Goal: Task Accomplishment & Management: Manage account settings

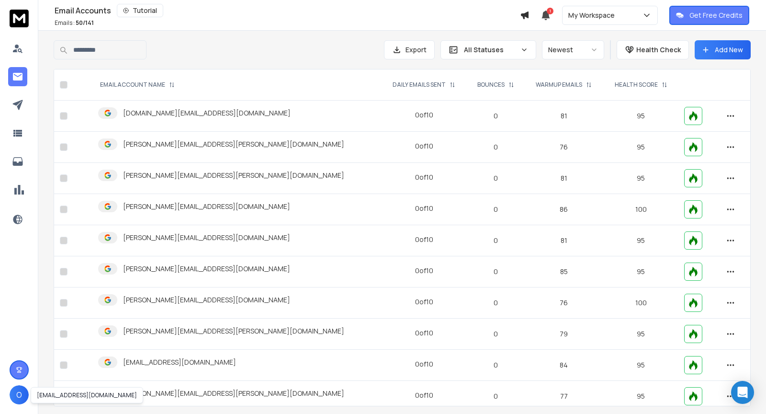
click at [22, 394] on span "O" at bounding box center [19, 394] width 19 height 19
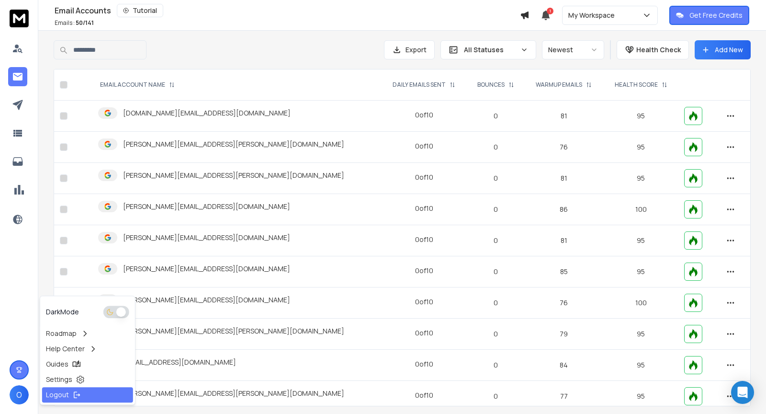
click at [56, 394] on p "Logout" at bounding box center [57, 395] width 23 height 10
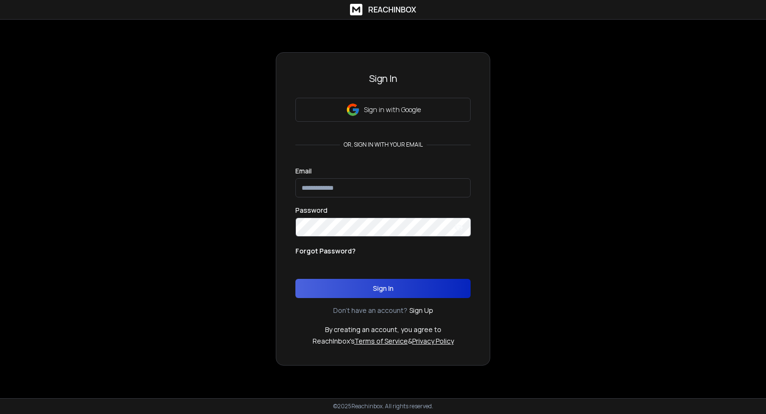
click at [321, 190] on input "email" at bounding box center [382, 187] width 175 height 19
type input "**********"
click at [386, 291] on button "Sign In" at bounding box center [382, 288] width 175 height 19
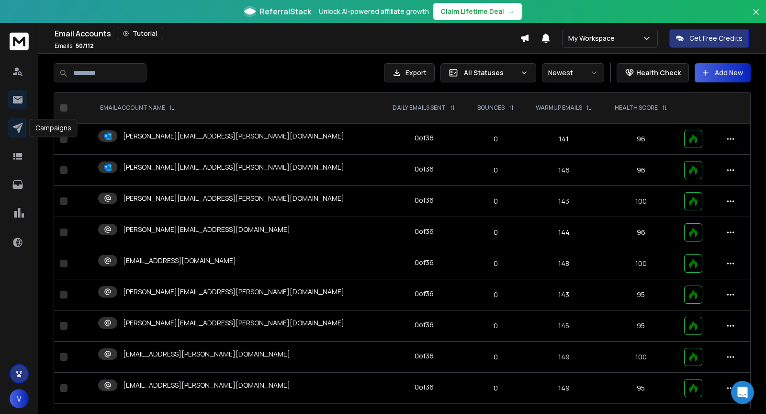
click at [18, 125] on icon at bounding box center [17, 128] width 10 height 10
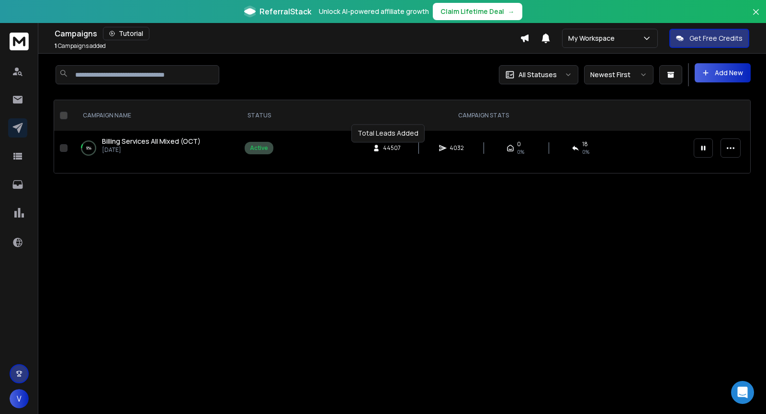
click at [370, 150] on div "44507 4032 0 0% 18 0 %" at bounding box center [483, 147] width 239 height 15
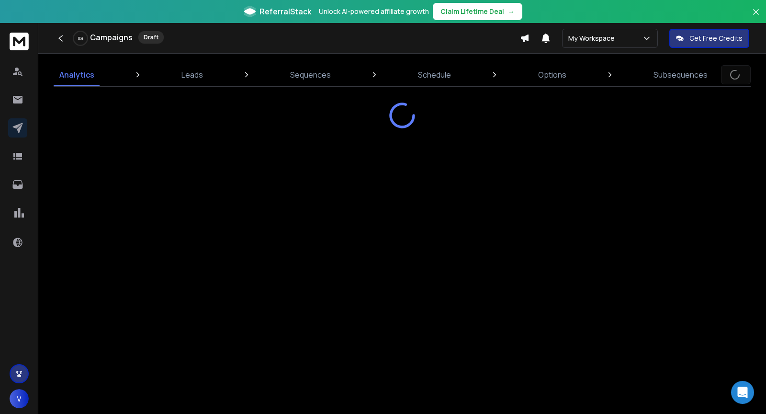
click at [754, 13] on icon "Close banner" at bounding box center [756, 12] width 6 height 6
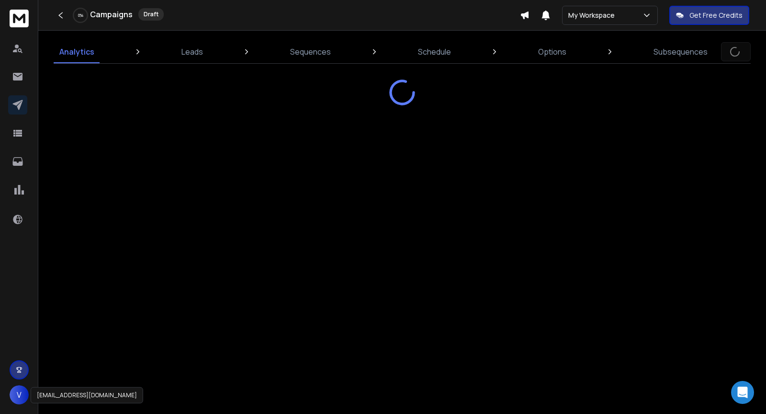
click at [26, 399] on span "V" at bounding box center [19, 394] width 19 height 19
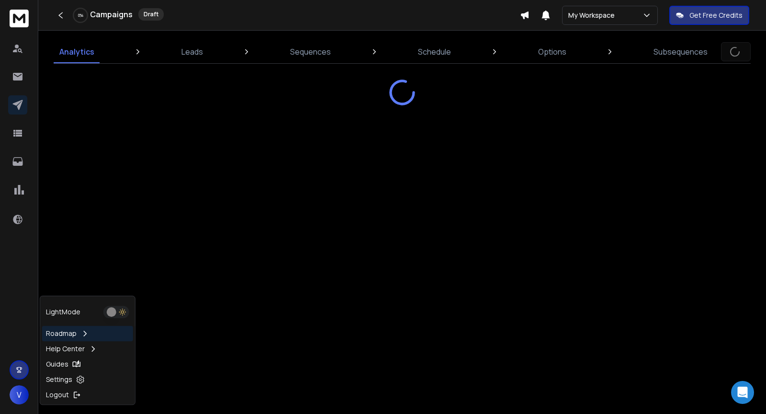
click at [124, 309] on icon at bounding box center [123, 312] width 8 height 8
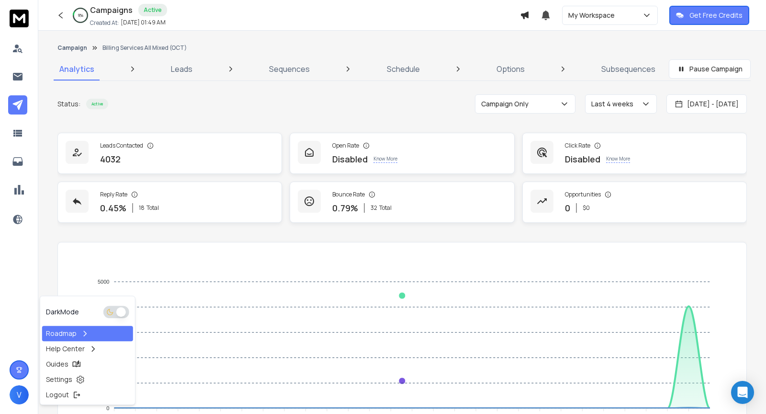
click at [300, 39] on div "Campaign Billing Services All Mixed (OCT) Analytics Leads Sequences Schedule Op…" at bounding box center [402, 324] width 728 height 587
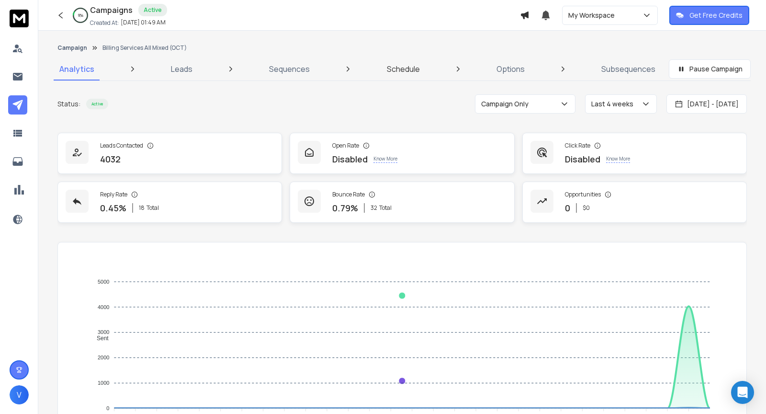
click at [406, 66] on p "Schedule" at bounding box center [403, 68] width 33 height 11
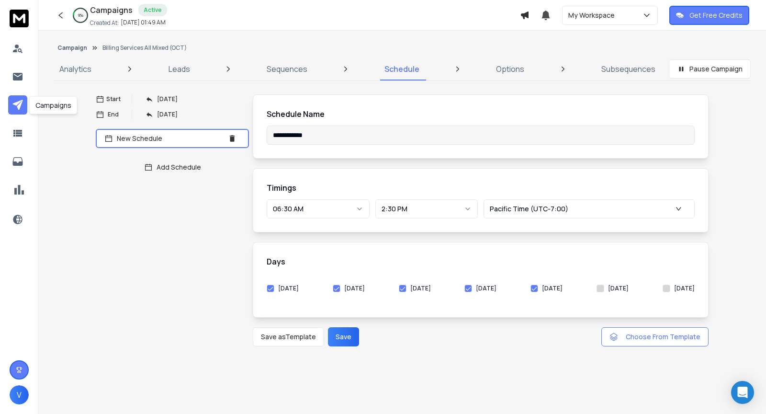
click at [20, 102] on icon at bounding box center [17, 104] width 11 height 11
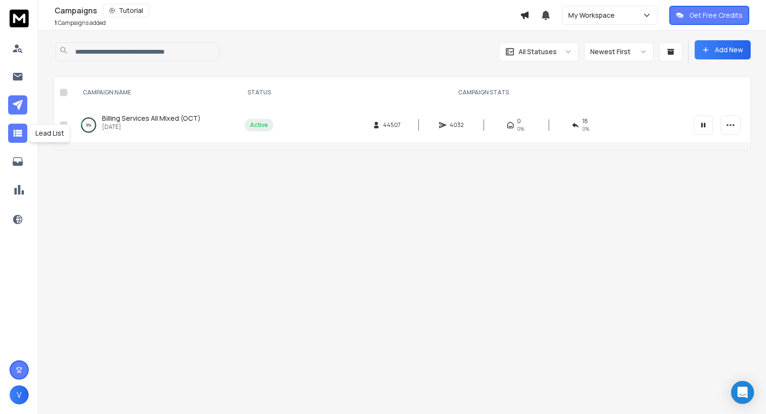
click at [13, 137] on icon at bounding box center [17, 132] width 11 height 11
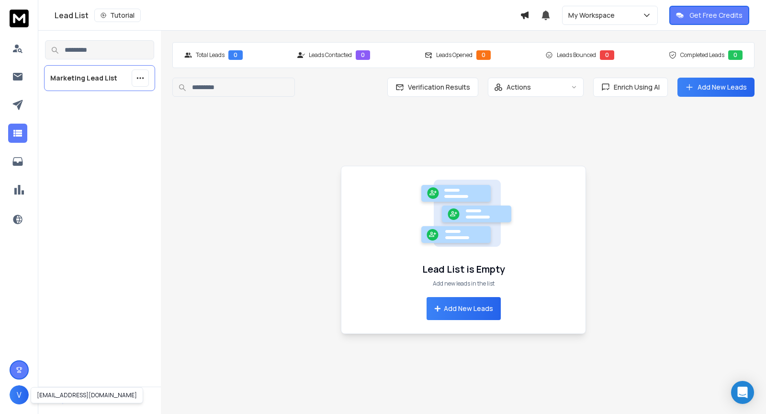
click at [24, 393] on span "V" at bounding box center [19, 394] width 19 height 19
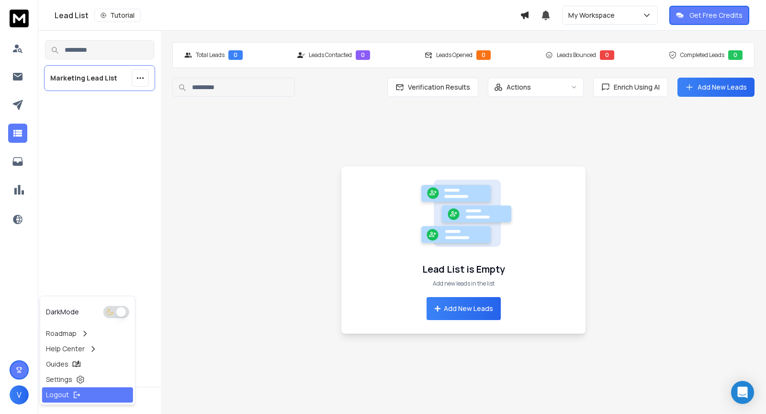
click at [45, 393] on div "Logout" at bounding box center [87, 394] width 91 height 15
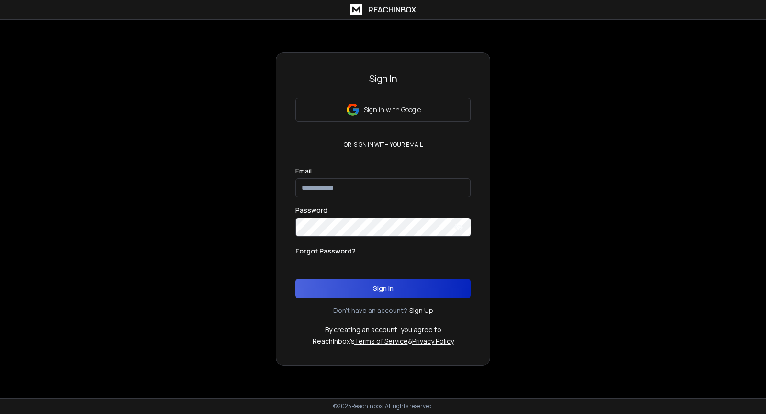
type input "**********"
click at [396, 289] on button "Sign In" at bounding box center [382, 288] width 175 height 19
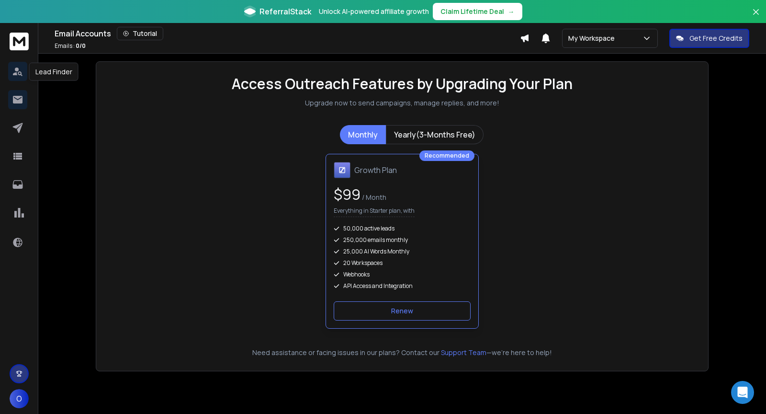
click at [13, 78] on link at bounding box center [17, 71] width 19 height 19
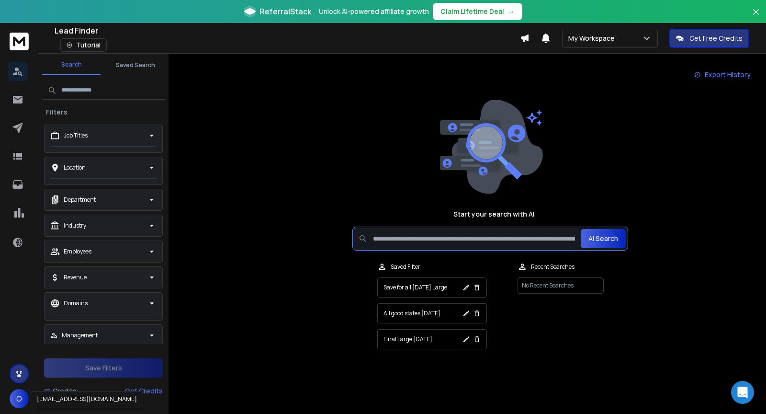
click at [15, 396] on span "O" at bounding box center [19, 398] width 19 height 19
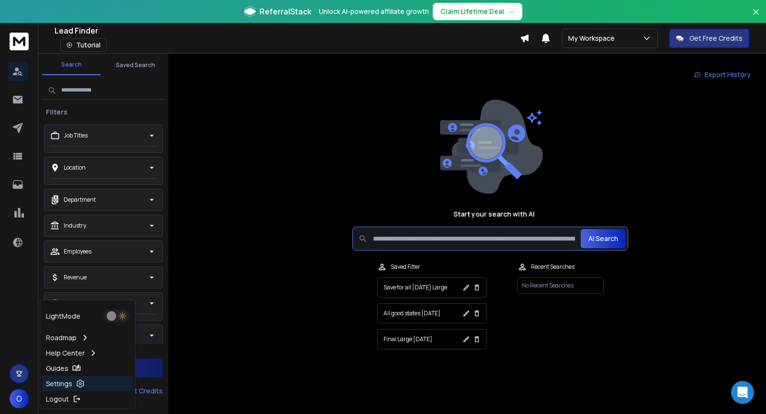
click at [51, 382] on p "Settings" at bounding box center [59, 384] width 26 height 10
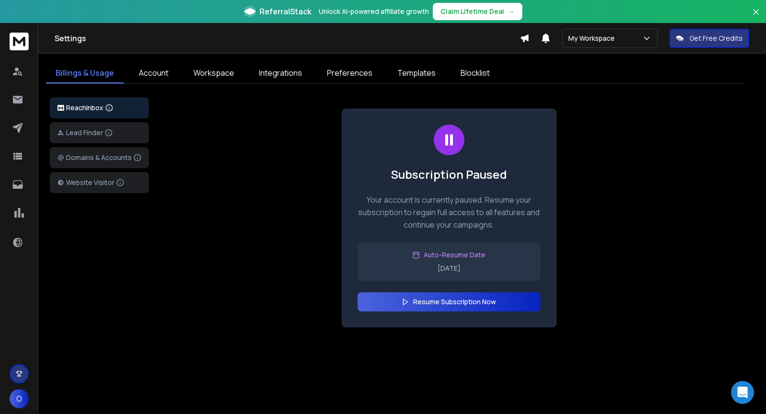
click at [84, 134] on button "Lead Finder" at bounding box center [99, 132] width 99 height 21
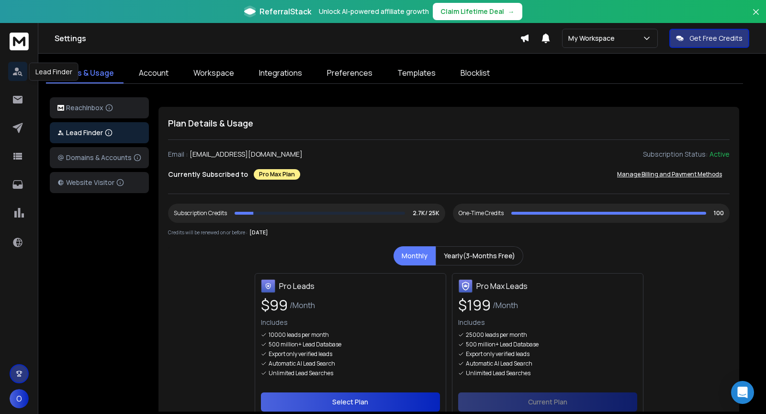
click at [19, 73] on icon at bounding box center [17, 71] width 11 height 11
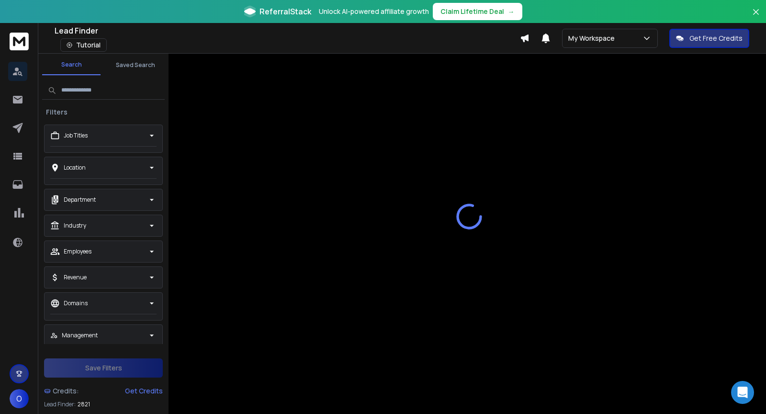
click at [131, 66] on button "Saved Search" at bounding box center [135, 65] width 58 height 19
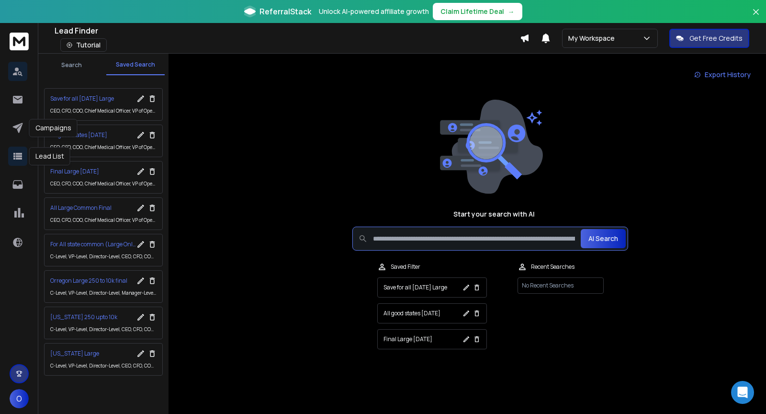
click at [18, 156] on icon at bounding box center [17, 156] width 9 height 7
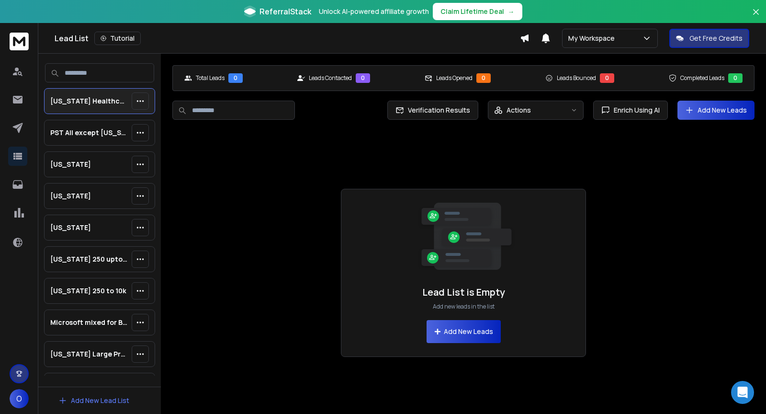
scroll to position [667, 0]
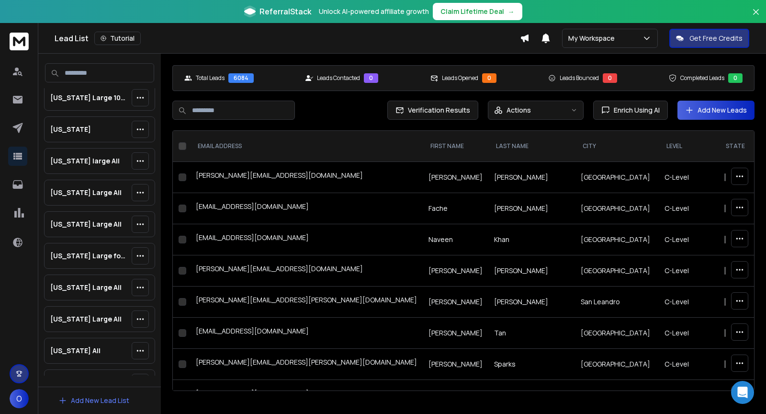
click at [83, 377] on p "Arkansas large All" at bounding box center [84, 382] width 69 height 10
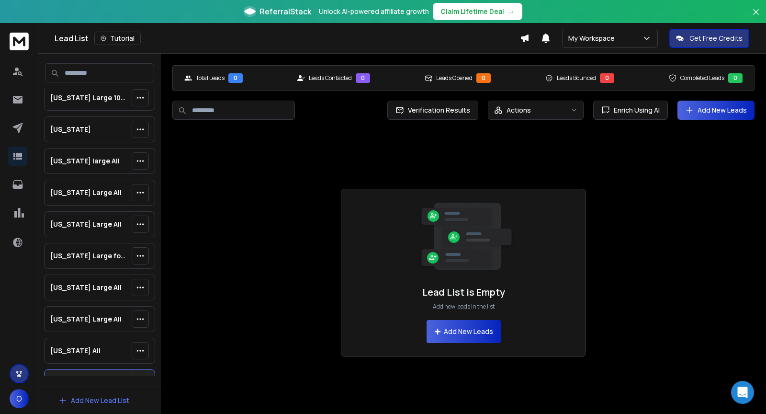
click at [137, 378] on icon "button" at bounding box center [140, 382] width 9 height 9
click at [126, 391] on p "Delete Lead List" at bounding box center [117, 391] width 52 height 10
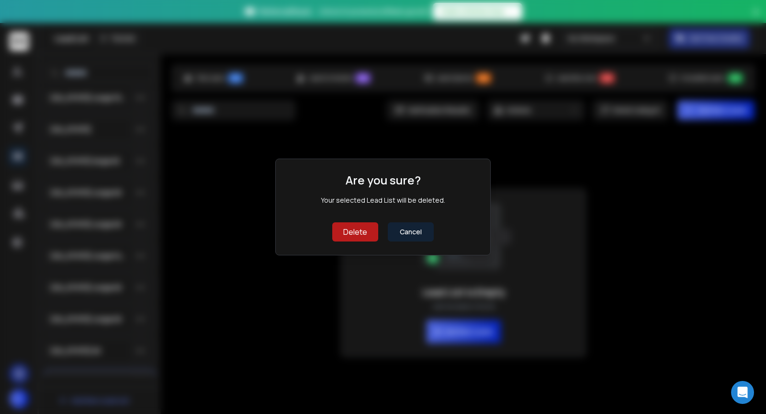
click at [361, 236] on button "Delete" at bounding box center [355, 231] width 46 height 19
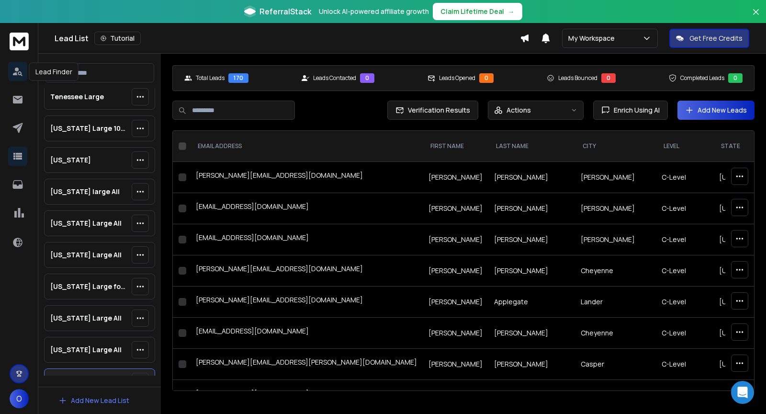
click at [16, 71] on circle at bounding box center [17, 70] width 4 height 4
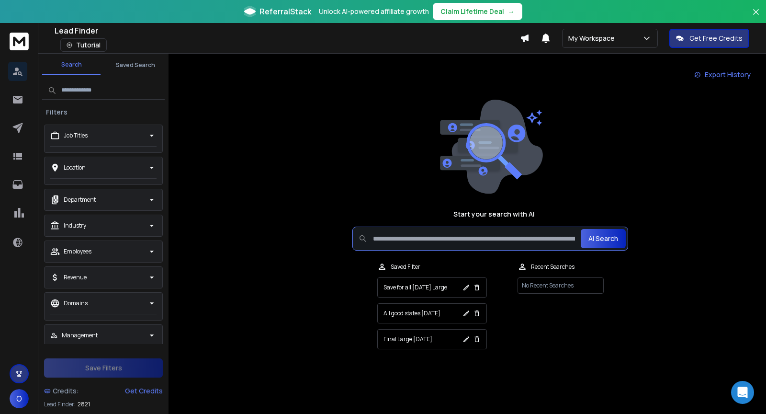
click at [134, 64] on button "Saved Search" at bounding box center [135, 65] width 58 height 19
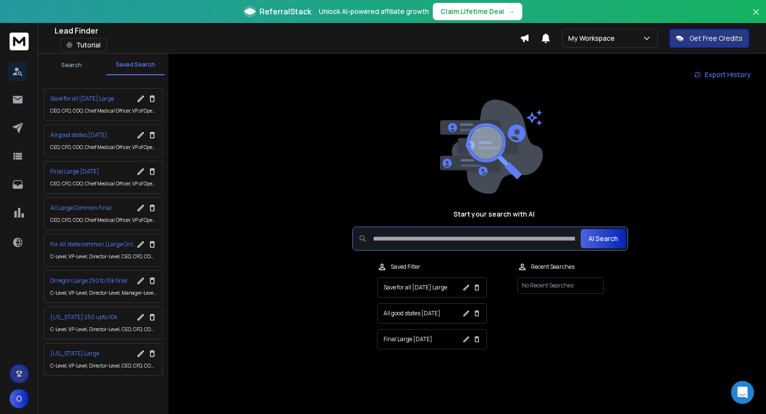
click at [85, 99] on p "Save for all 7th Oct Large" at bounding box center [82, 99] width 64 height 8
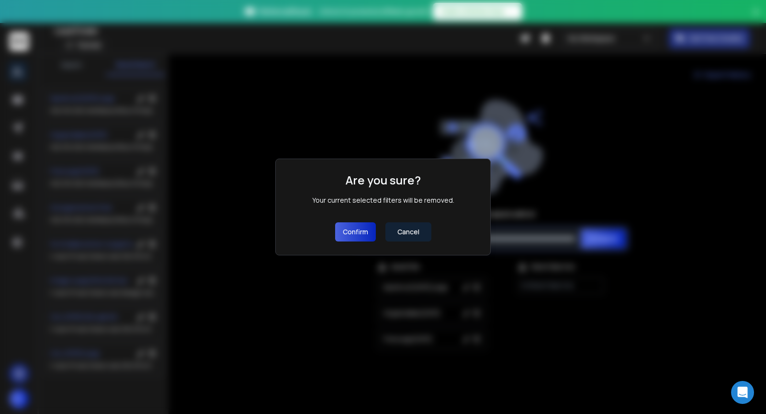
click at [360, 232] on button "Confirm" at bounding box center [355, 231] width 41 height 19
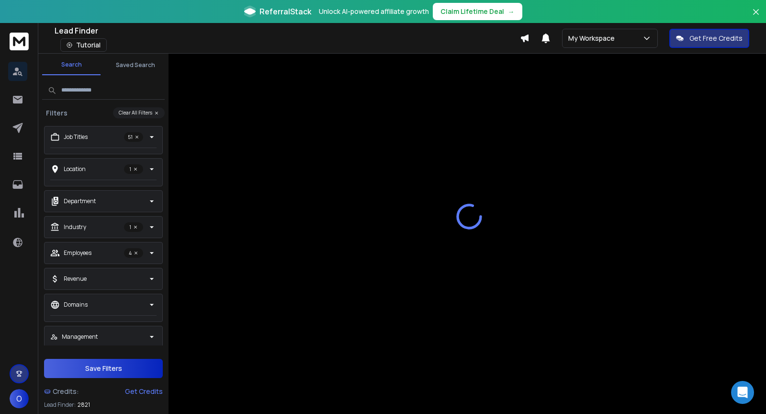
click at [755, 12] on icon "Close banner" at bounding box center [756, 12] width 6 height 6
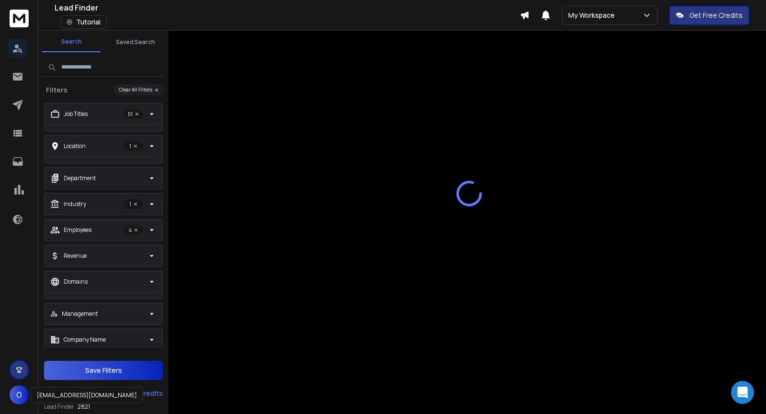
click at [15, 393] on span "O" at bounding box center [19, 394] width 19 height 19
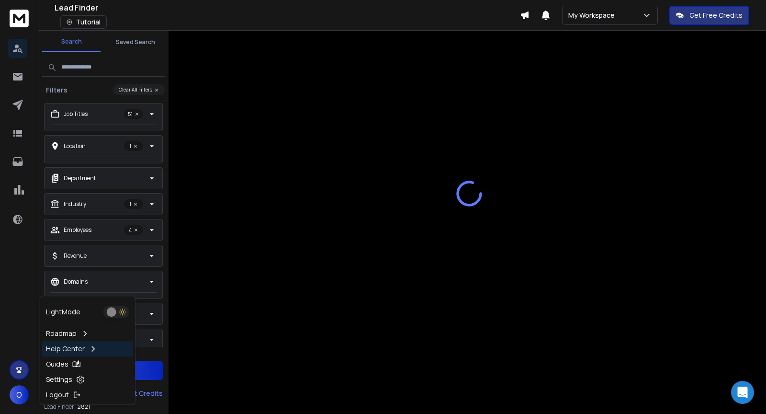
click at [123, 309] on icon at bounding box center [123, 312] width 8 height 8
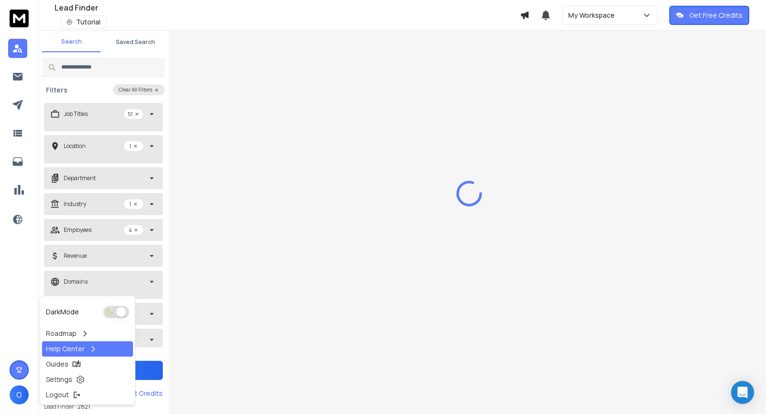
click at [284, 58] on div at bounding box center [469, 193] width 571 height 310
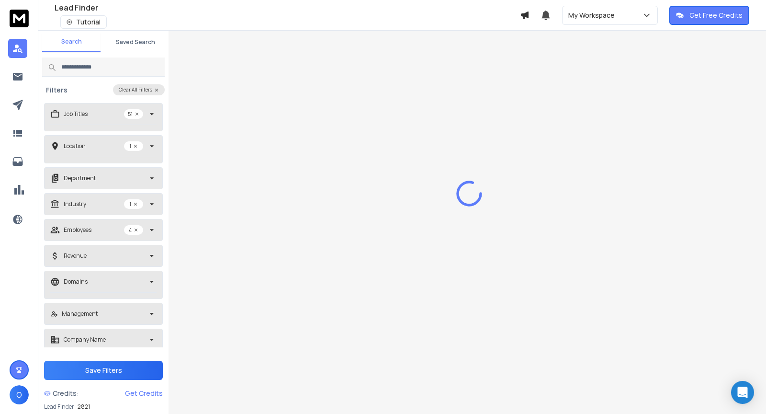
click at [76, 117] on p "Job Titles" at bounding box center [76, 114] width 24 height 8
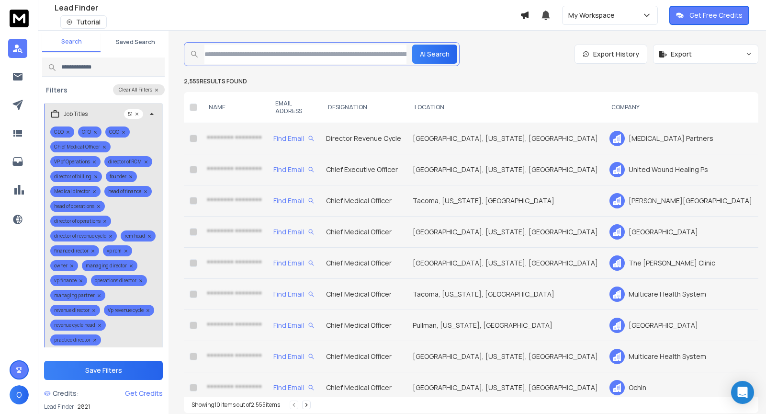
click at [84, 109] on div "Job Titles" at bounding box center [68, 114] width 37 height 10
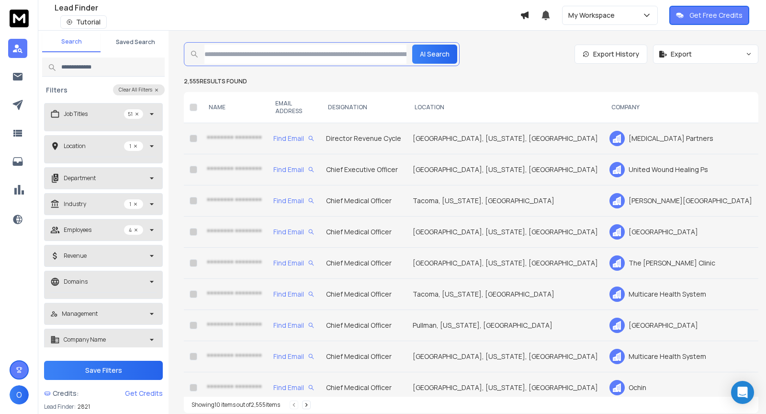
scroll to position [37, 0]
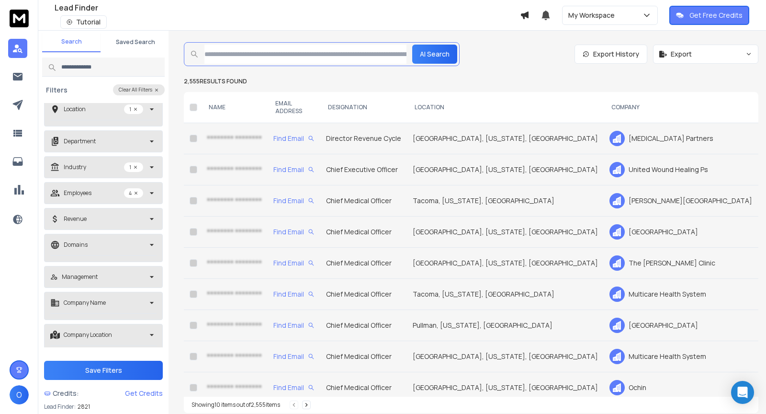
click at [95, 107] on div "Location 1" at bounding box center [103, 109] width 106 height 10
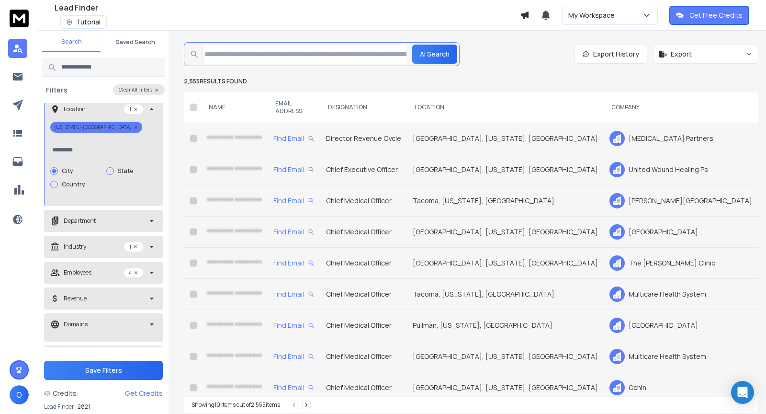
click at [95, 107] on div "Location 1" at bounding box center [103, 109] width 106 height 10
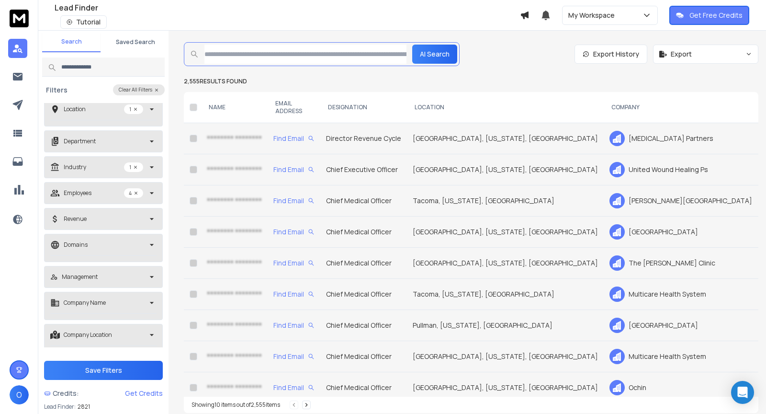
click at [98, 169] on div "Industry 1" at bounding box center [103, 167] width 106 height 10
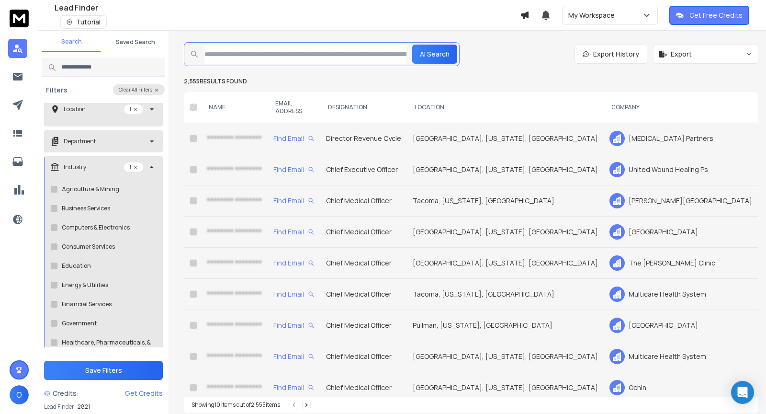
click at [92, 166] on div "Industry 1" at bounding box center [103, 167] width 106 height 10
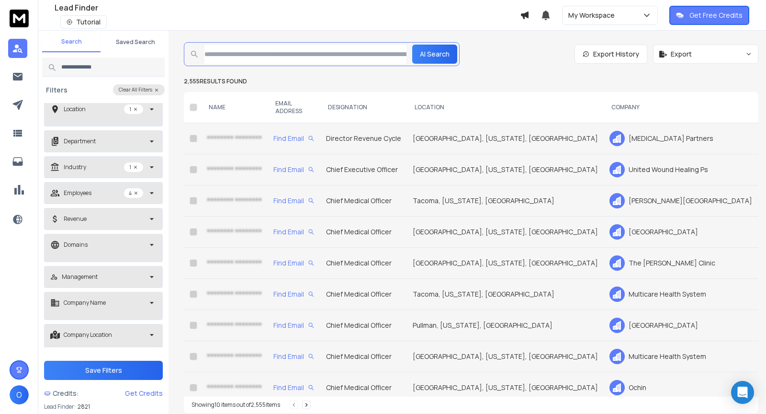
click at [93, 192] on div "Employees 4" at bounding box center [103, 193] width 106 height 10
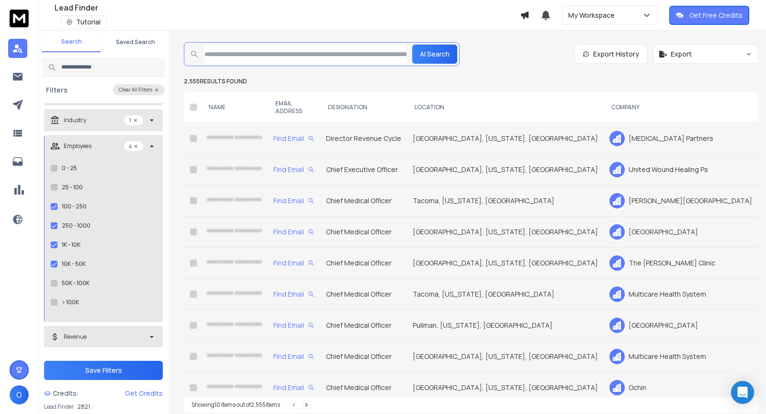
click at [83, 147] on p "Employees" at bounding box center [78, 146] width 28 height 8
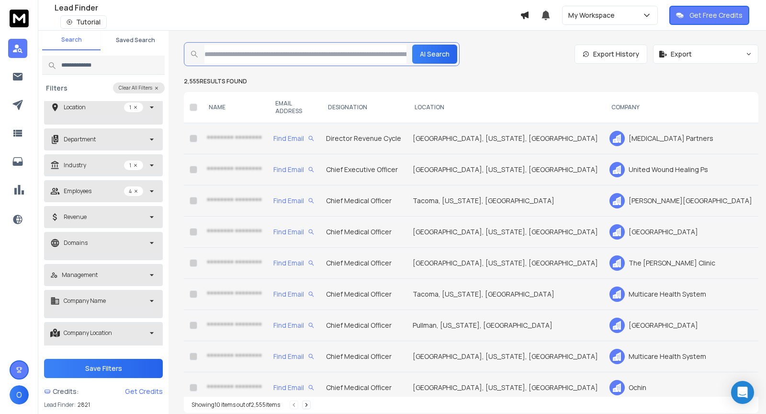
scroll to position [1, 0]
click at [87, 191] on p "Employees" at bounding box center [78, 192] width 28 height 8
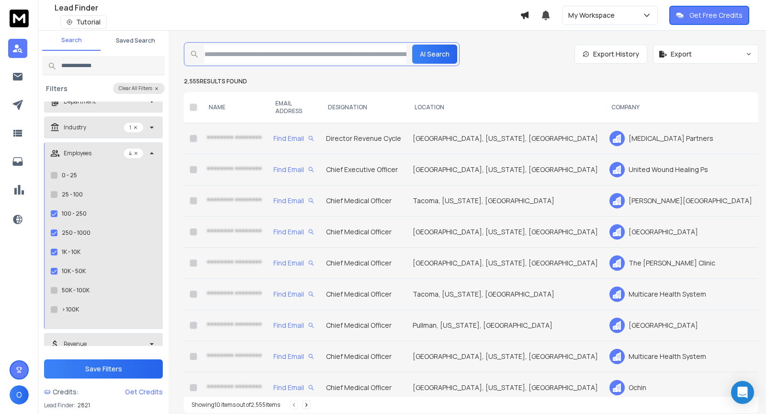
scroll to position [77, 0]
click at [79, 152] on p "Employees" at bounding box center [78, 152] width 28 height 8
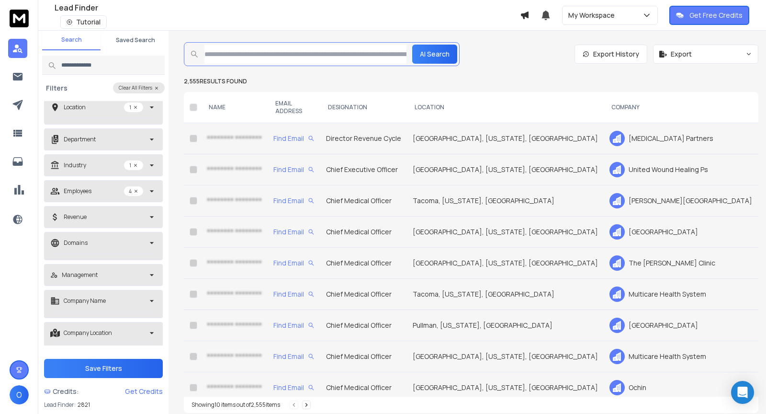
scroll to position [0, 0]
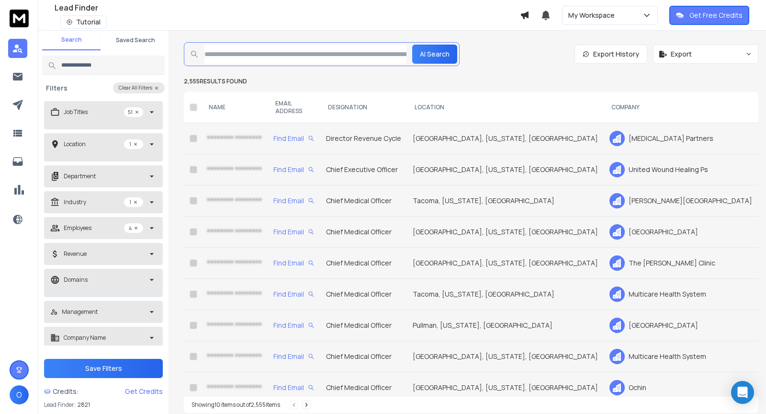
click at [87, 143] on div "Location 1" at bounding box center [103, 144] width 106 height 10
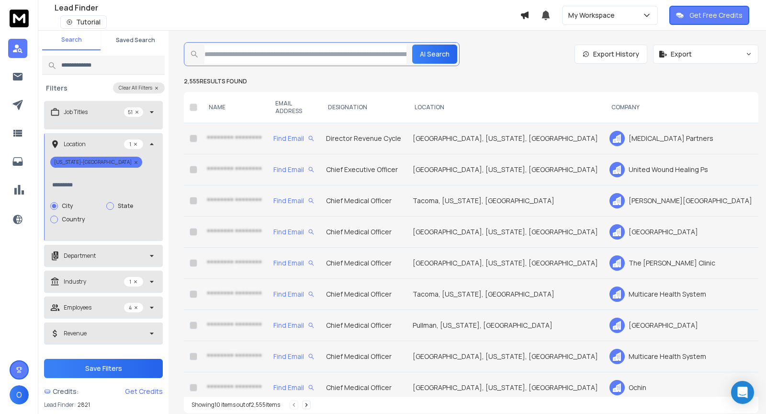
click at [135, 161] on icon at bounding box center [136, 162] width 3 height 3
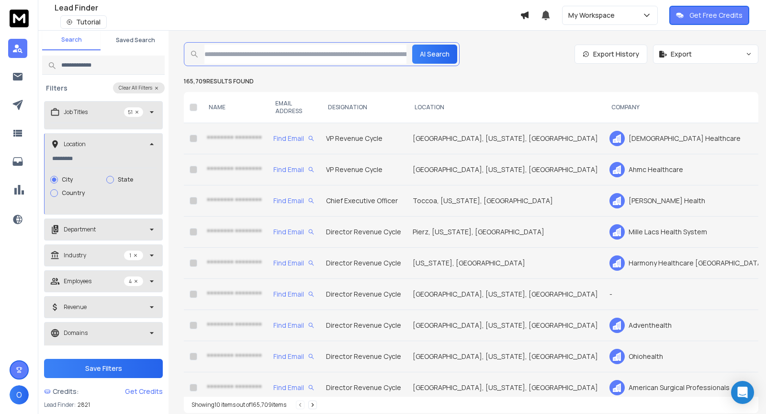
click at [109, 179] on button "State" at bounding box center [110, 180] width 8 height 8
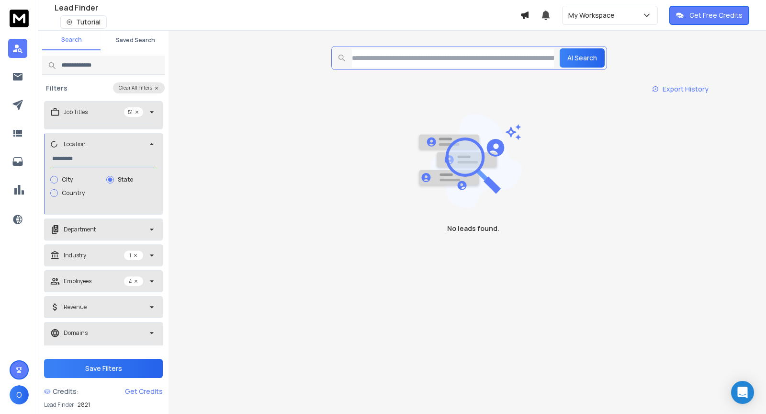
click at [92, 160] on input at bounding box center [103, 158] width 106 height 19
paste input "**********"
type input "**********"
click at [53, 213] on States "New Jersey-United States" at bounding box center [54, 214] width 8 height 8
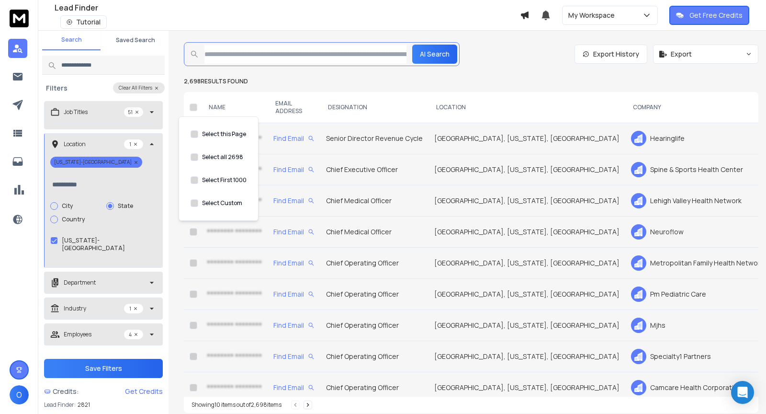
click at [195, 155] on button "Select this Page" at bounding box center [195, 157] width 8 height 8
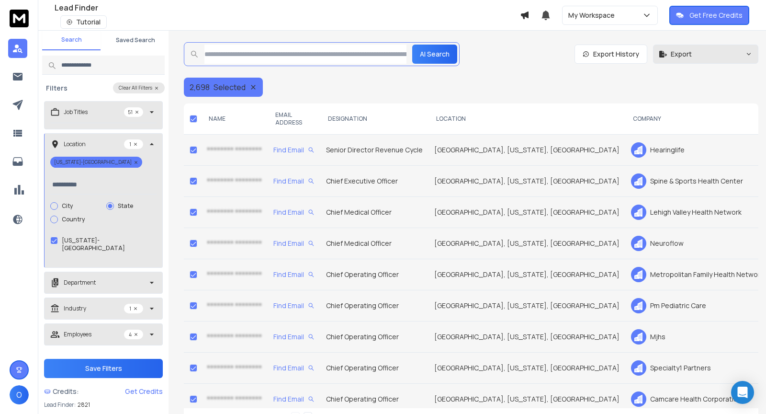
click at [690, 58] on span "Export" at bounding box center [681, 54] width 21 height 10
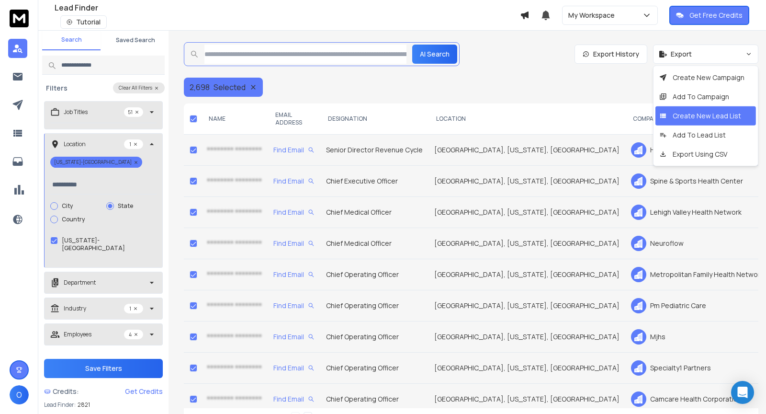
click at [686, 109] on p "Create New Lead List" at bounding box center [707, 115] width 72 height 13
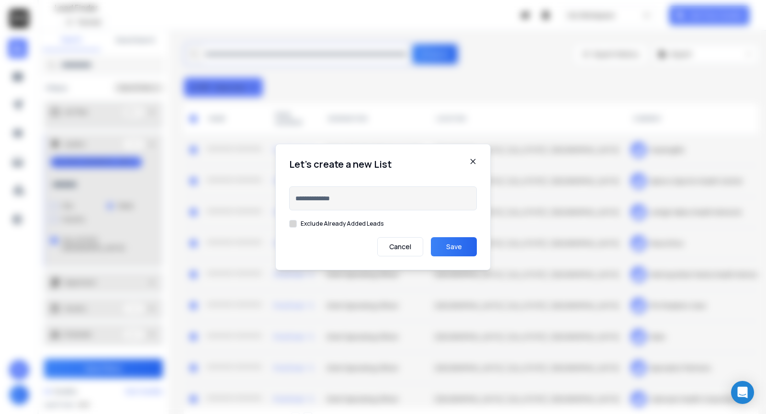
click at [292, 223] on button "Exclude Already Added Leads" at bounding box center [293, 224] width 8 height 8
click at [299, 198] on input at bounding box center [383, 198] width 188 height 24
paste input "**********"
type input "**********"
click at [451, 243] on button "Save" at bounding box center [454, 246] width 46 height 19
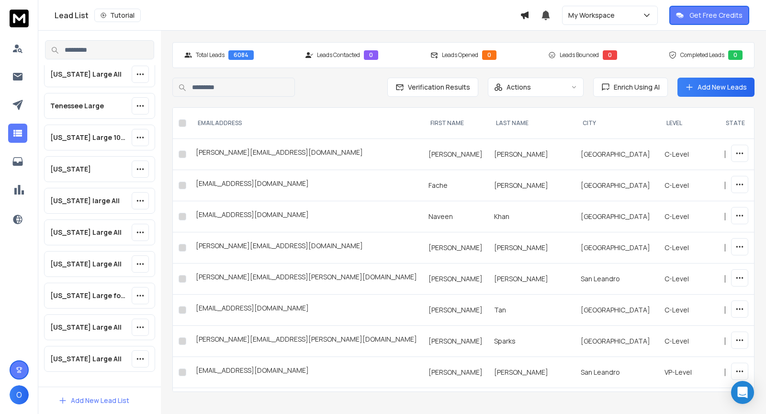
scroll to position [644, 0]
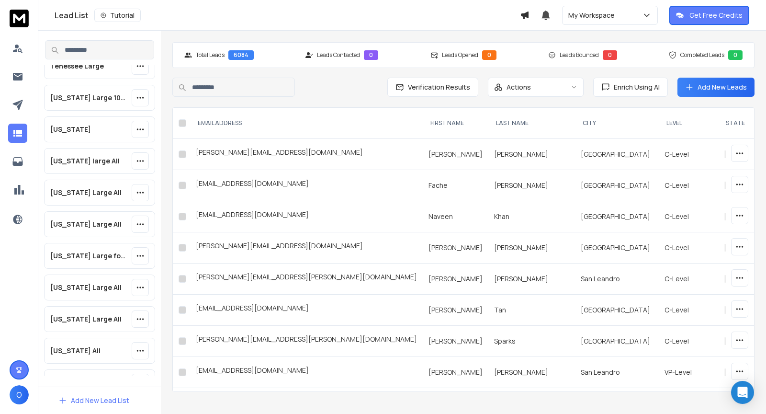
click at [90, 377] on p "New Jersey Large All" at bounding box center [85, 382] width 71 height 10
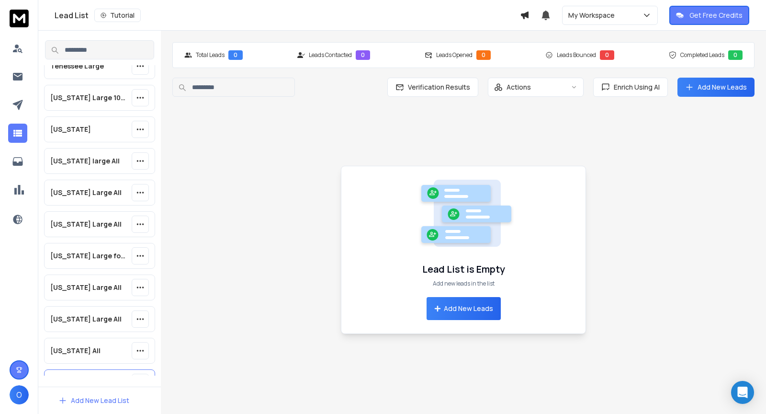
click at [93, 338] on div "Wyoming All" at bounding box center [99, 351] width 111 height 26
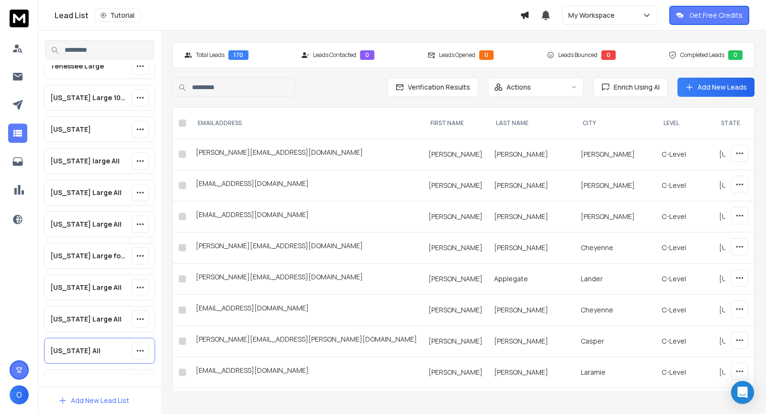
click at [88, 306] on div "Kentucky Large All" at bounding box center [99, 319] width 111 height 26
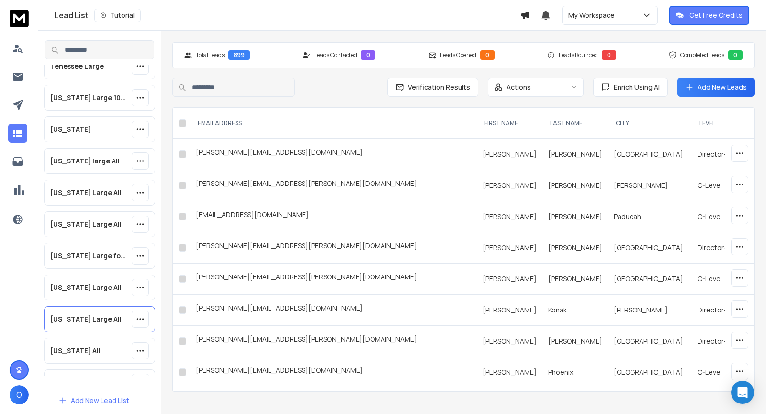
click at [93, 377] on p "New Jersey Large All" at bounding box center [85, 382] width 71 height 10
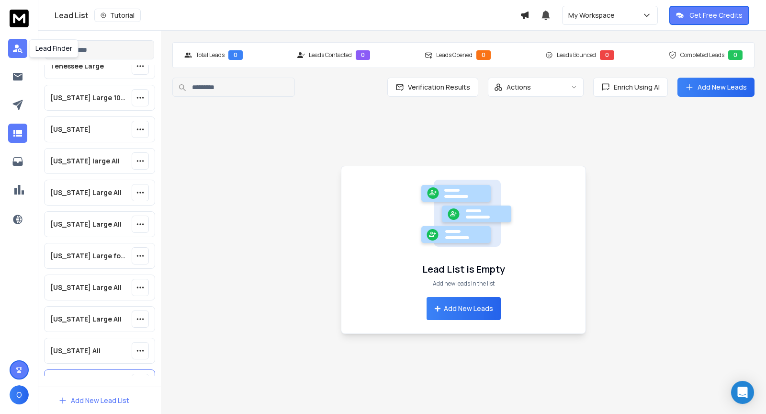
click at [20, 47] on icon at bounding box center [17, 48] width 11 height 11
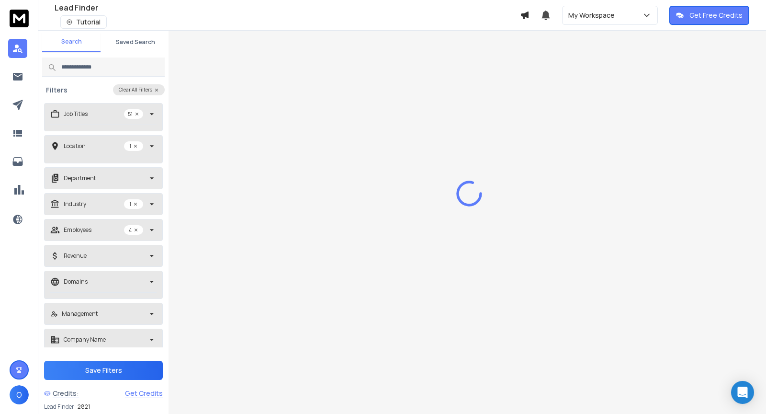
click at [148, 391] on div "Get Credits" at bounding box center [144, 393] width 38 height 10
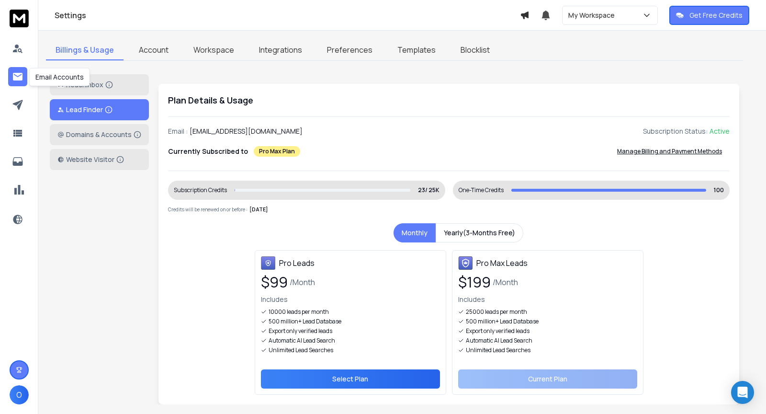
click at [17, 77] on icon at bounding box center [18, 77] width 10 height 8
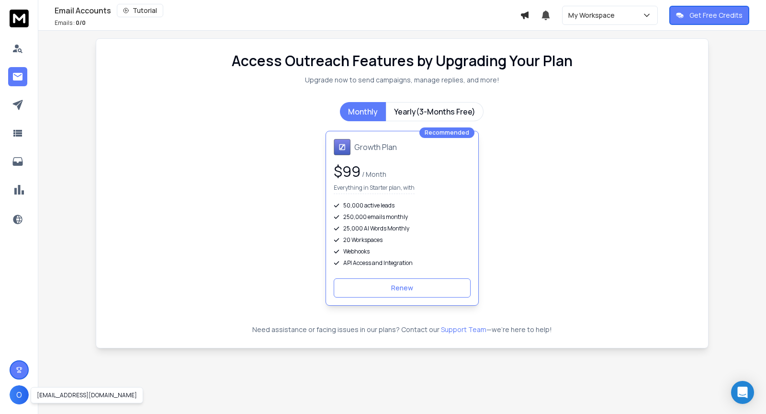
click at [16, 394] on span "O" at bounding box center [19, 394] width 19 height 19
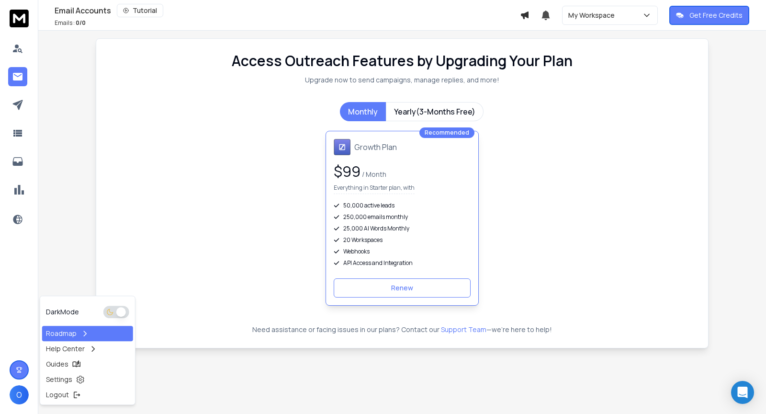
click at [58, 393] on p "Logout" at bounding box center [57, 395] width 23 height 10
